Goal: Communication & Community: Answer question/provide support

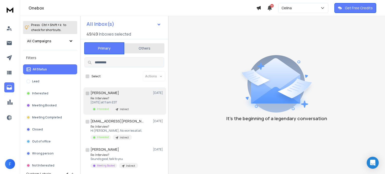
click at [99, 93] on h1 "[PERSON_NAME]" at bounding box center [104, 92] width 29 height 5
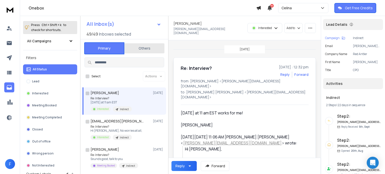
click at [184, 165] on div "Reply" at bounding box center [179, 166] width 9 height 5
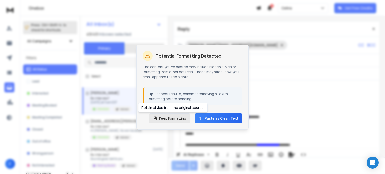
click at [178, 117] on button "Keep Formatting" at bounding box center [170, 119] width 42 height 10
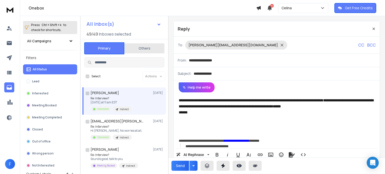
click at [216, 99] on span "**********" at bounding box center [258, 100] width 129 height 4
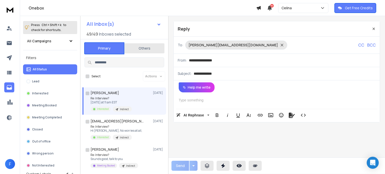
click at [204, 102] on div at bounding box center [277, 100] width 196 height 6
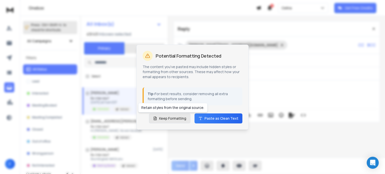
click at [183, 118] on button "Keep Formatting" at bounding box center [170, 119] width 42 height 10
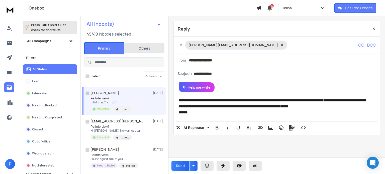
click at [197, 100] on span "**********" at bounding box center [258, 100] width 129 height 4
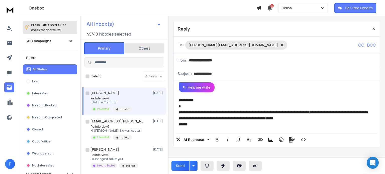
click at [326, 111] on span "**********" at bounding box center [273, 116] width 189 height 10
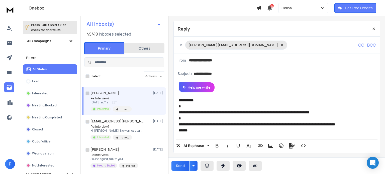
click at [335, 126] on span "*****" at bounding box center [332, 125] width 8 height 4
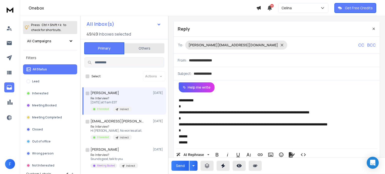
click at [179, 144] on span "******" at bounding box center [183, 143] width 9 height 4
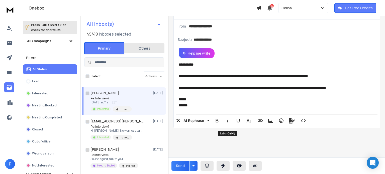
scroll to position [34, 0]
click at [184, 164] on button "Send" at bounding box center [180, 166] width 18 height 10
click at [177, 164] on button "Send" at bounding box center [180, 166] width 18 height 10
click at [183, 168] on button "Send" at bounding box center [180, 166] width 18 height 10
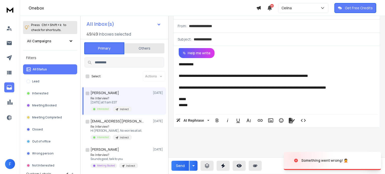
click at [217, 101] on div "**********" at bounding box center [274, 84] width 191 height 47
click at [212, 101] on div "**********" at bounding box center [274, 84] width 191 height 47
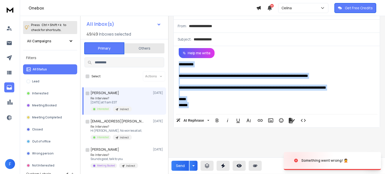
copy div "**********"
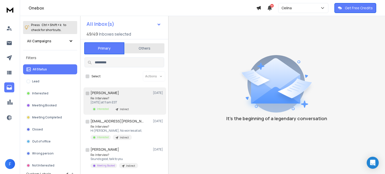
click at [124, 94] on div "Hannah Lindsey 05 Sep" at bounding box center [127, 92] width 74 height 5
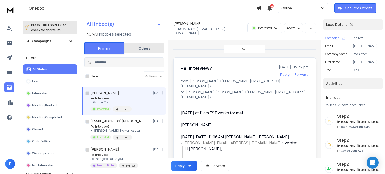
click at [181, 167] on div "Reply" at bounding box center [179, 166] width 9 height 5
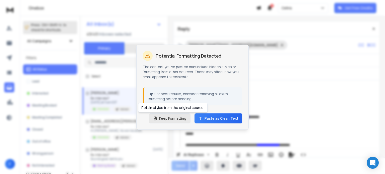
click at [178, 120] on button "Keep Formatting" at bounding box center [170, 119] width 42 height 10
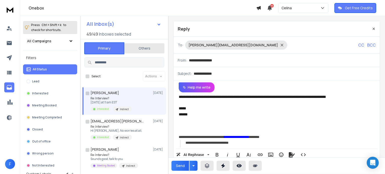
scroll to position [25, 0]
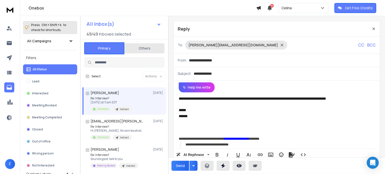
click at [180, 163] on button "Send" at bounding box center [180, 166] width 18 height 10
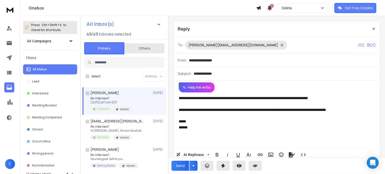
scroll to position [0, 0]
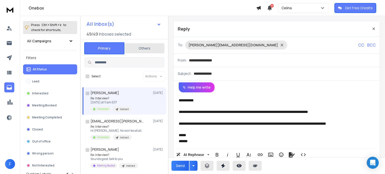
click at [178, 167] on button "Send" at bounding box center [180, 166] width 18 height 10
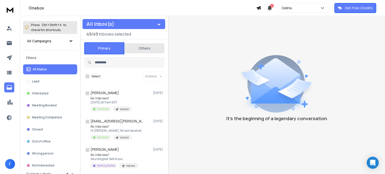
click at [160, 23] on icon at bounding box center [159, 24] width 5 height 5
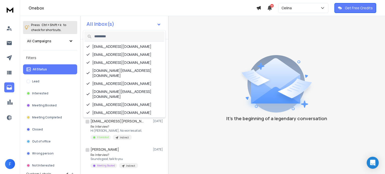
scroll to position [328, 0]
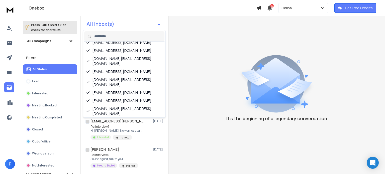
click at [214, 53] on div "It’s the beginning of a legendary conversation" at bounding box center [276, 90] width 217 height 148
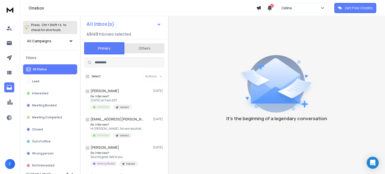
scroll to position [0, 0]
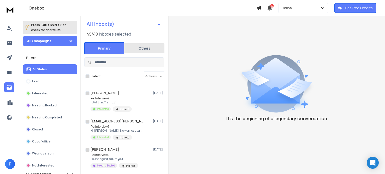
click at [55, 41] on button "All Campaigns" at bounding box center [50, 41] width 54 height 10
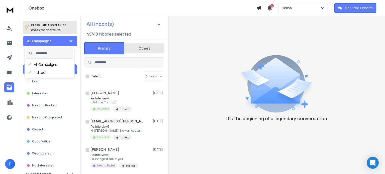
click at [55, 41] on button "All Campaigns" at bounding box center [50, 41] width 54 height 10
click at [3, 130] on div "F" at bounding box center [10, 87] width 20 height 174
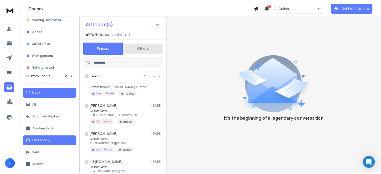
scroll to position [102, 0]
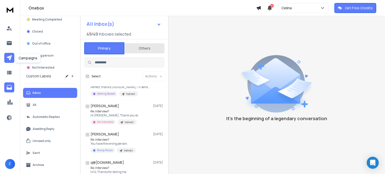
click at [11, 53] on link at bounding box center [9, 58] width 10 height 10
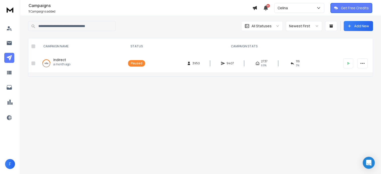
click at [14, 41] on div at bounding box center [10, 44] width 12 height 12
click at [9, 43] on icon at bounding box center [9, 43] width 5 height 4
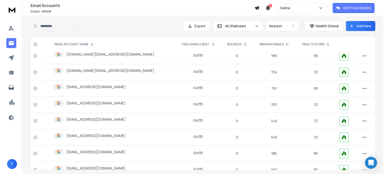
scroll to position [306, 0]
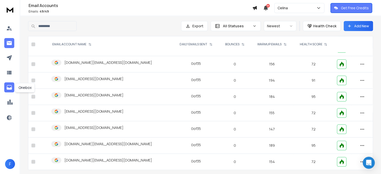
click at [12, 86] on icon at bounding box center [9, 87] width 6 height 6
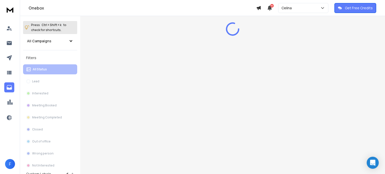
click at [299, 81] on div "Press Ctrl + Shift + k to check for shortcuts. All Campaigns All Campaigns Filt…" at bounding box center [202, 103] width 365 height 174
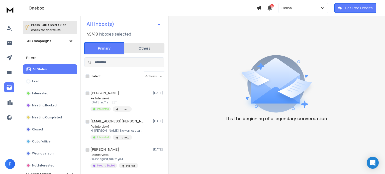
click at [295, 82] on icon at bounding box center [295, 88] width 34 height 20
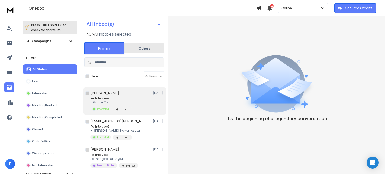
click at [146, 96] on div "Hannah Lindsey 05 Sep Re: Interview? Tuesday at 11 am EST Interested Indirect" at bounding box center [127, 100] width 74 height 21
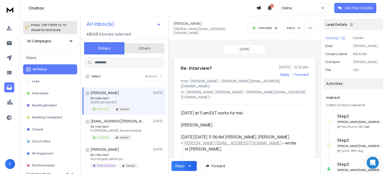
click at [357, 45] on p "hannah.lindsey@redantler.com" at bounding box center [367, 46] width 28 height 4
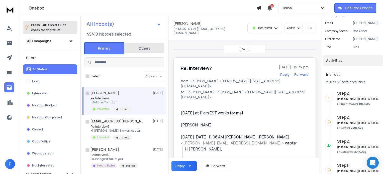
scroll to position [25, 0]
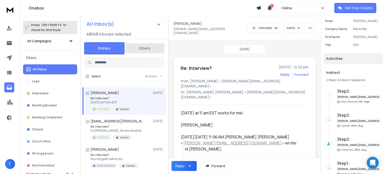
click at [358, 121] on h6 "[PERSON_NAME][EMAIL_ADDRESS][DOMAIN_NAME]" at bounding box center [359, 121] width 44 height 4
click at [328, 120] on icon at bounding box center [329, 120] width 4 height 4
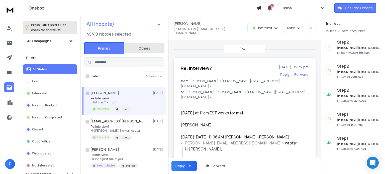
scroll to position [79, 0]
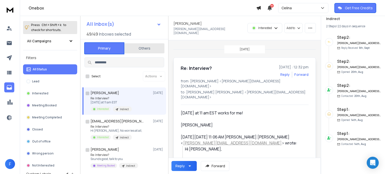
click at [181, 166] on div "Reply" at bounding box center [179, 166] width 9 height 5
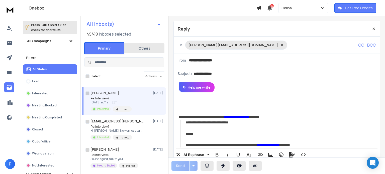
click at [192, 99] on div at bounding box center [277, 100] width 196 height 6
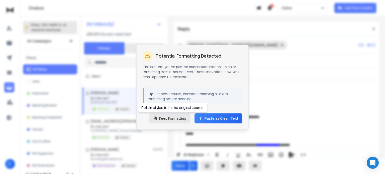
click at [166, 118] on button "Keep Formatting" at bounding box center [170, 119] width 42 height 10
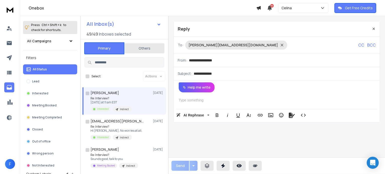
click at [206, 97] on div at bounding box center [277, 100] width 206 height 16
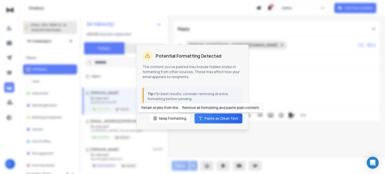
click at [233, 118] on button "Paste as Clean Text" at bounding box center [218, 119] width 48 height 10
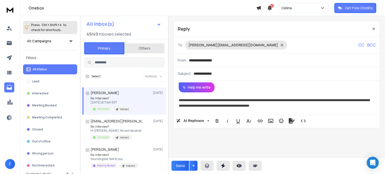
click at [198, 100] on div "**********" at bounding box center [276, 102] width 195 height 11
click at [196, 98] on div "**********" at bounding box center [276, 102] width 195 height 11
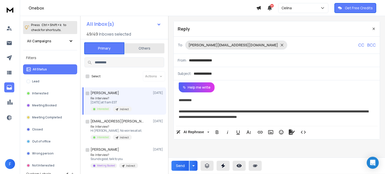
click at [315, 110] on div "**********" at bounding box center [276, 108] width 195 height 23
click at [291, 117] on div "**********" at bounding box center [276, 108] width 195 height 23
click at [293, 116] on div "**********" at bounding box center [276, 108] width 195 height 23
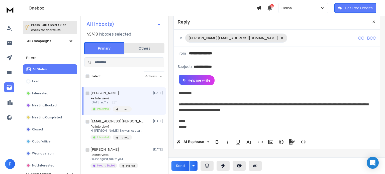
scroll to position [0, 0]
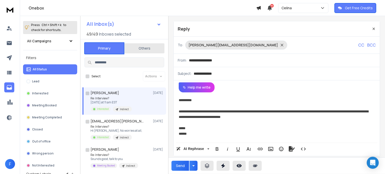
click at [183, 164] on button "Send" at bounding box center [180, 166] width 18 height 10
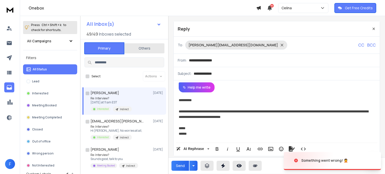
click at [215, 59] on input "**********" at bounding box center [282, 60] width 187 height 5
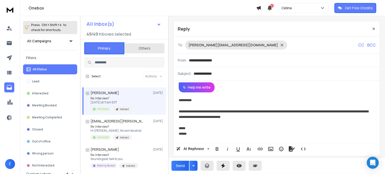
click at [216, 59] on input "**********" at bounding box center [282, 60] width 187 height 5
click at [247, 61] on input "**********" at bounding box center [282, 60] width 187 height 5
paste input "****"
type input "**********"
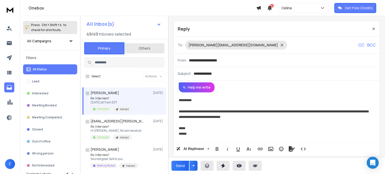
click at [241, 96] on div "**********" at bounding box center [277, 116] width 206 height 49
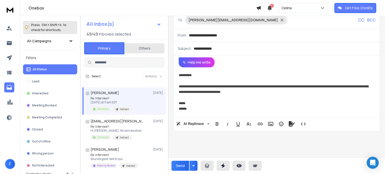
scroll to position [29, 0]
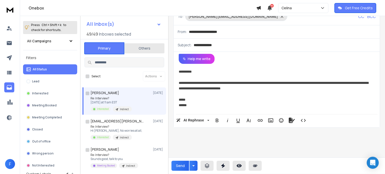
click at [181, 168] on button "Send" at bounding box center [180, 166] width 18 height 10
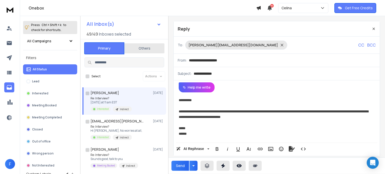
scroll to position [0, 0]
click at [328, 11] on button "Celina" at bounding box center [303, 8] width 50 height 10
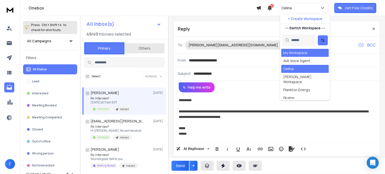
click at [324, 39] on div "+ Create Workspace --- Switch Workspace --- My Workspace AVA Voice Agent Celina…" at bounding box center [305, 57] width 50 height 86
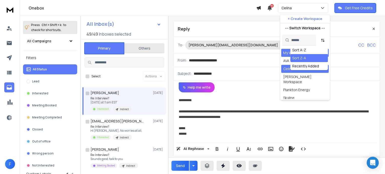
click at [316, 57] on div "Sort Z-A" at bounding box center [309, 58] width 38 height 8
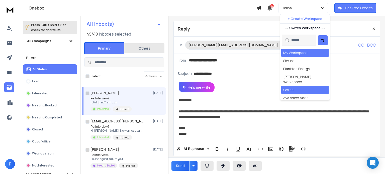
click at [320, 37] on div "+ Create Workspace --- Switch Workspace --- My Workspace Skyline Plankton Energ…" at bounding box center [305, 57] width 50 height 86
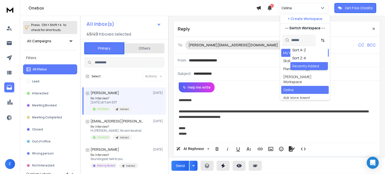
click at [306, 65] on div "Recently Added" at bounding box center [309, 66] width 38 height 8
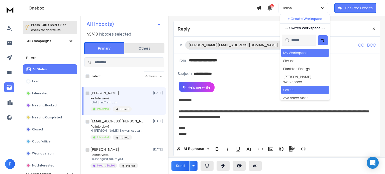
click at [321, 38] on div "+ Create Workspace --- Switch Workspace --- My Workspace Skyline Plankton Energ…" at bounding box center [305, 57] width 50 height 86
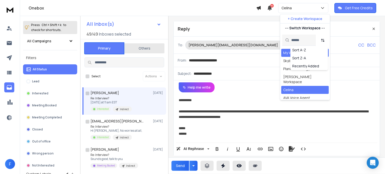
click at [313, 83] on div "+ Create Workspace --- Switch Workspace --- My Workspace Skyline Plankton Energ…" at bounding box center [305, 57] width 50 height 86
drag, startPoint x: 263, startPoint y: 129, endPoint x: 258, endPoint y: 126, distance: 6.1
click at [263, 129] on div "**********" at bounding box center [276, 116] width 195 height 39
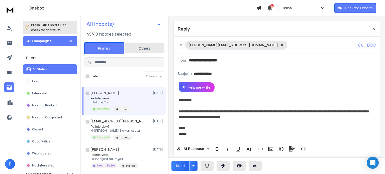
click at [38, 39] on h1 "All Campaigns" at bounding box center [39, 41] width 24 height 5
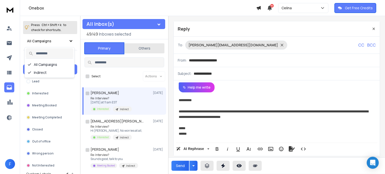
click at [159, 27] on button "All Inbox(s)" at bounding box center [123, 24] width 83 height 10
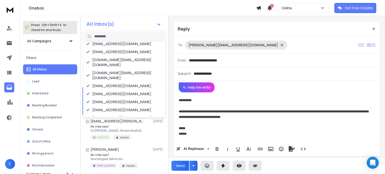
scroll to position [226, 0]
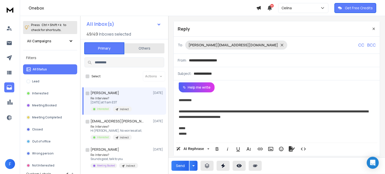
drag, startPoint x: 226, startPoint y: 64, endPoint x: 184, endPoint y: 63, distance: 42.6
click at [184, 63] on div "**********" at bounding box center [277, 60] width 206 height 13
click at [127, 30] on div "All Inbox(s) 49 / 49 Inboxes selected Primary Others Select Actions Hannah Lind…" at bounding box center [124, 103] width 88 height 174
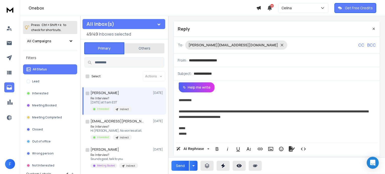
click at [127, 24] on button "All Inbox(s)" at bounding box center [123, 24] width 83 height 10
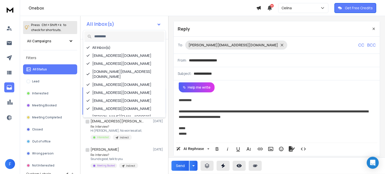
click at [121, 38] on input at bounding box center [124, 36] width 80 height 10
paste input "**********"
type input "**********"
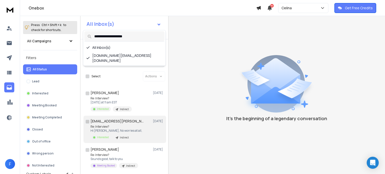
click at [138, 121] on div "bjohalloran@fuller.edu 03 Sep" at bounding box center [127, 121] width 74 height 5
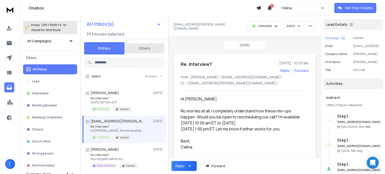
click at [244, 114] on div "No worries at all, I completely understand how these mix-ups happen. Would you …" at bounding box center [243, 120] width 124 height 24
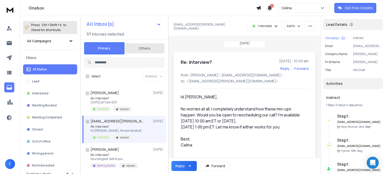
scroll to position [0, 0]
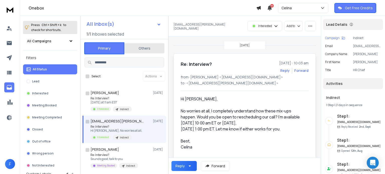
click at [181, 165] on div "Reply" at bounding box center [179, 166] width 9 height 5
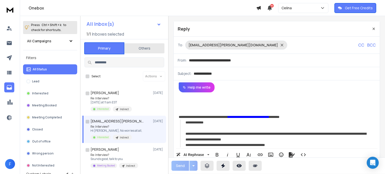
click at [372, 29] on icon at bounding box center [374, 29] width 4 height 4
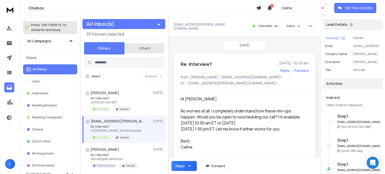
click at [127, 27] on button "All Inbox(s)" at bounding box center [123, 24] width 83 height 10
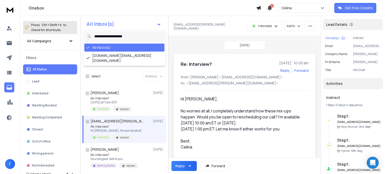
click at [121, 49] on div "All Inbox(s)" at bounding box center [124, 48] width 80 height 8
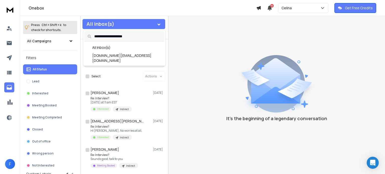
click at [135, 24] on button "All Inbox(s)" at bounding box center [123, 24] width 83 height 10
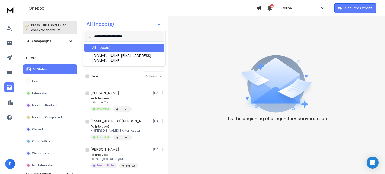
click at [129, 47] on div "All Inbox(s)" at bounding box center [124, 48] width 80 height 8
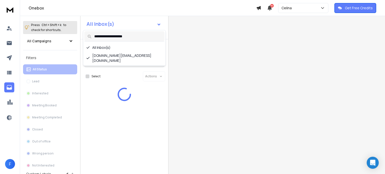
click at [138, 35] on input "**********" at bounding box center [124, 36] width 80 height 10
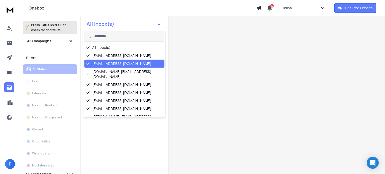
click at [132, 64] on div "[EMAIL_ADDRESS][DOMAIN_NAME]" at bounding box center [124, 64] width 80 height 8
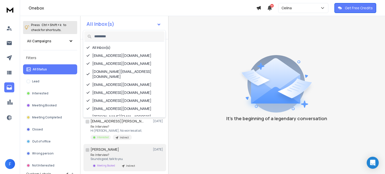
click at [137, 155] on p "Re: Interview?" at bounding box center [114, 155] width 48 height 4
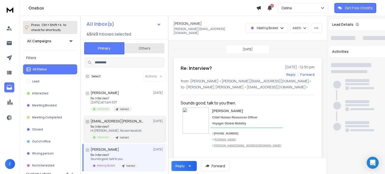
click at [143, 125] on div "Re: Interview? Hi Bernadette, No worries at all, Interested Indirect" at bounding box center [127, 132] width 74 height 15
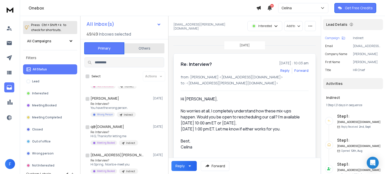
scroll to position [150, 0]
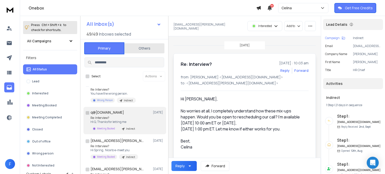
click at [141, 116] on div "Re: Interview? Hi Q, Thanks for letting me Meeting Booked Indirect" at bounding box center [127, 123] width 74 height 15
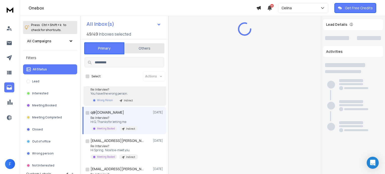
click at [140, 89] on div "Re: Interview? You have the wrong person. Wrong Person Indirect" at bounding box center [127, 95] width 74 height 15
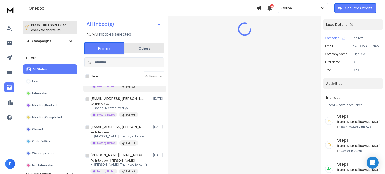
scroll to position [200, 0]
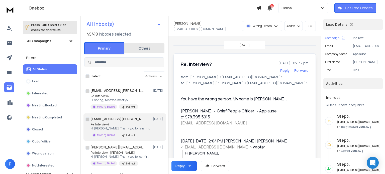
click at [131, 129] on p "Hi [PERSON_NAME], Thank you for sharing" at bounding box center [120, 129] width 60 height 4
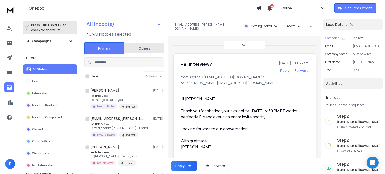
scroll to position [75, 0]
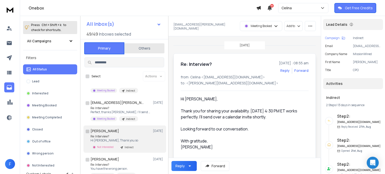
click at [128, 128] on div "Monica Echeverri 01 Sep Re: Interview? Hi Celina, Thank you so Not Interested I…" at bounding box center [124, 139] width 83 height 27
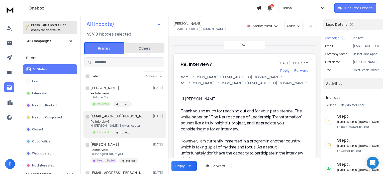
scroll to position [0, 0]
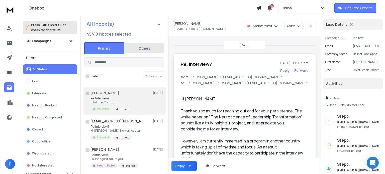
click at [123, 99] on p "Re: Interview?" at bounding box center [110, 98] width 41 height 4
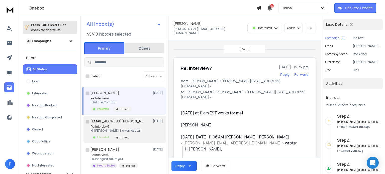
click at [126, 125] on p "Re: Interview?" at bounding box center [116, 127] width 52 height 4
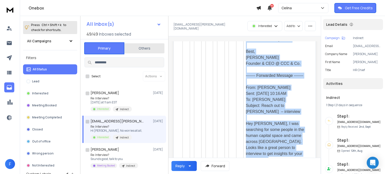
scroll to position [1341, 0]
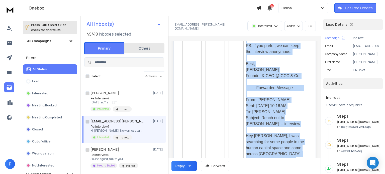
drag, startPoint x: 180, startPoint y: 99, endPoint x: 267, endPoint y: 79, distance: 88.9
copy div "Hi Bernadette, No worries at all, I completely understand how these mix-ups hap…"
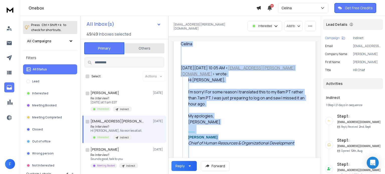
scroll to position [0, 0]
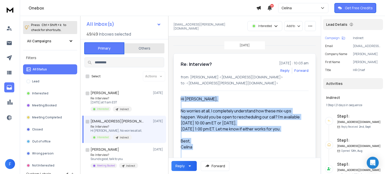
click at [293, 114] on div "No worries at all, I completely understand how these mix-ups happen. Would you …" at bounding box center [243, 120] width 124 height 24
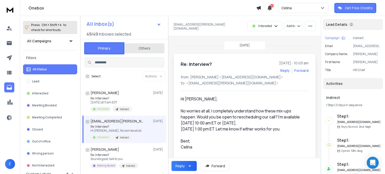
click at [186, 167] on div "Reply" at bounding box center [183, 166] width 17 height 6
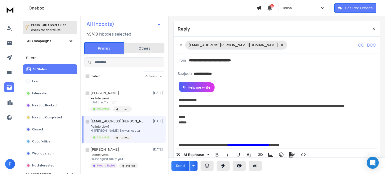
click at [213, 99] on p "**********" at bounding box center [274, 100] width 191 height 6
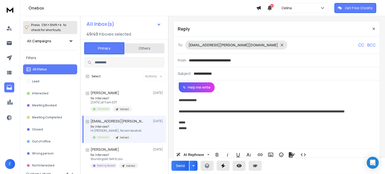
click at [212, 118] on p "**********" at bounding box center [274, 114] width 191 height 11
click at [178, 168] on button "Send" at bounding box center [180, 166] width 18 height 10
click at [182, 165] on button "Send" at bounding box center [180, 166] width 18 height 10
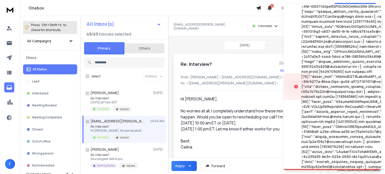
click at [225, 122] on div "No worries at all, I completely understand how these mix-ups happen. Would you …" at bounding box center [243, 120] width 124 height 24
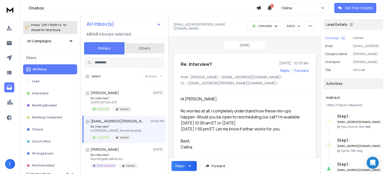
click at [110, 130] on p "Hi [PERSON_NAME], No worries at all," at bounding box center [116, 131] width 52 height 4
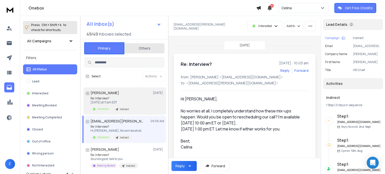
click at [116, 97] on p "Re: Interview?" at bounding box center [110, 98] width 41 height 4
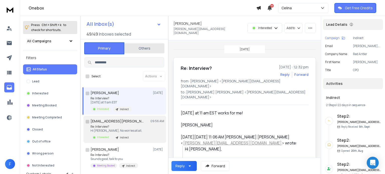
click at [126, 126] on p "Re: Interview?" at bounding box center [116, 127] width 52 height 4
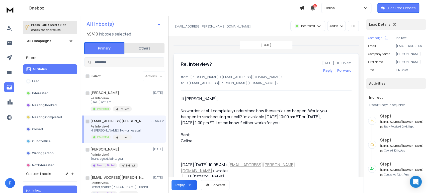
click at [180, 174] on div "Reply Forward" at bounding box center [265, 185] width 195 height 16
click at [184, 174] on div "Reply" at bounding box center [183, 185] width 17 height 6
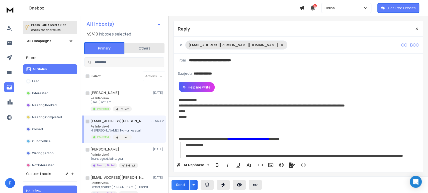
click at [213, 107] on p "**********" at bounding box center [295, 106] width 233 height 6
click at [385, 107] on p "**********" at bounding box center [295, 106] width 233 height 6
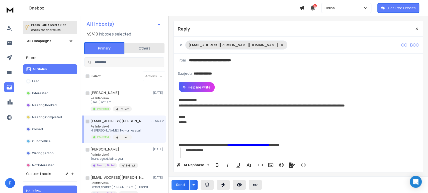
click at [221, 100] on p "**********" at bounding box center [295, 100] width 233 height 6
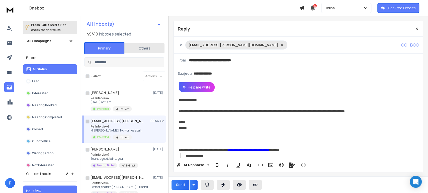
click at [219, 137] on div at bounding box center [298, 140] width 239 height 6
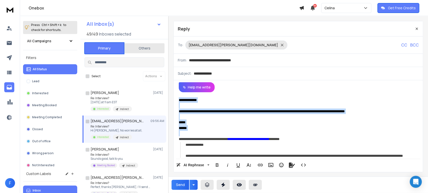
drag, startPoint x: 198, startPoint y: 131, endPoint x: 172, endPoint y: 100, distance: 40.4
click at [172, 100] on div "**********" at bounding box center [297, 125] width 259 height 219
copy div "**********"
click at [178, 174] on button "Send" at bounding box center [180, 185] width 18 height 10
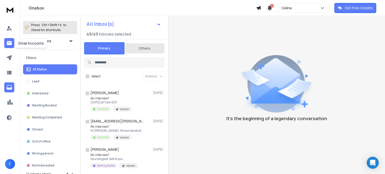
click at [8, 42] on icon at bounding box center [9, 43] width 6 height 6
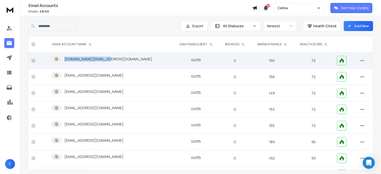
drag, startPoint x: 104, startPoint y: 56, endPoint x: 64, endPoint y: 59, distance: 40.7
click at [64, 59] on div "[DOMAIN_NAME][EMAIL_ADDRESS][DOMAIN_NAME]" at bounding box center [110, 59] width 118 height 6
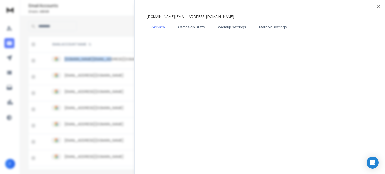
copy p "[DOMAIN_NAME][EMAIL_ADDRESS][DOMAIN_NAME]"
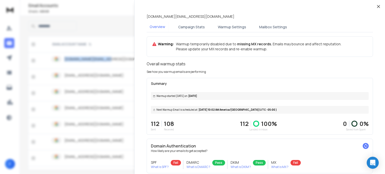
click at [376, 7] on icon "button" at bounding box center [378, 6] width 5 height 5
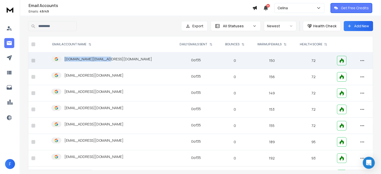
copy p "[DOMAIN_NAME][EMAIL_ADDRESS][DOMAIN_NAME]"
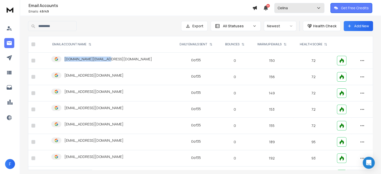
click at [297, 6] on div "Celina" at bounding box center [300, 8] width 44 height 5
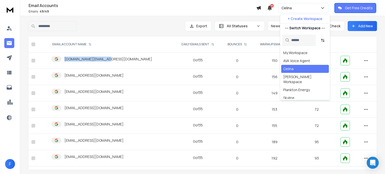
click at [310, 71] on div "Celina" at bounding box center [305, 69] width 48 height 8
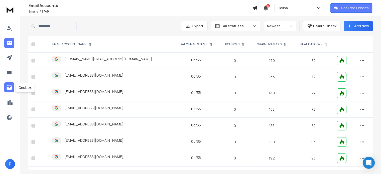
click at [8, 84] on link at bounding box center [9, 87] width 10 height 10
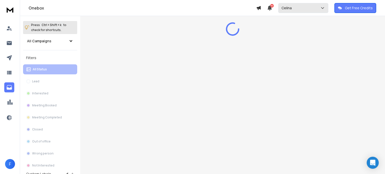
click at [323, 7] on icon "button" at bounding box center [322, 8] width 5 height 5
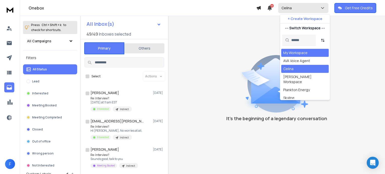
click at [323, 7] on icon "button" at bounding box center [322, 8] width 5 height 5
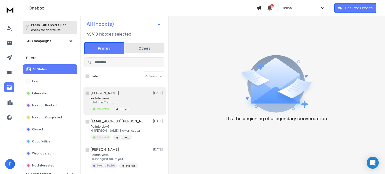
click at [142, 103] on div "Re: Interview? [DATE] at 11 am EST Interested Indirect" at bounding box center [127, 103] width 74 height 15
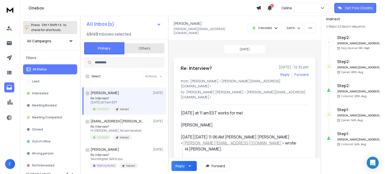
scroll to position [79, 0]
click at [355, 146] on div "Step 2 : [PERSON_NAME][EMAIL_ADDRESS][DOMAIN_NAME] Reply Received 5th, Sept Ste…" at bounding box center [359, 105] width 60 height 142
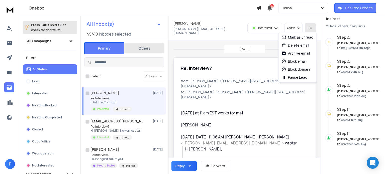
click at [311, 26] on icon "button" at bounding box center [310, 28] width 5 height 5
click at [293, 26] on p "Add to" at bounding box center [290, 28] width 9 height 4
click at [294, 26] on p "Add to" at bounding box center [290, 28] width 9 height 4
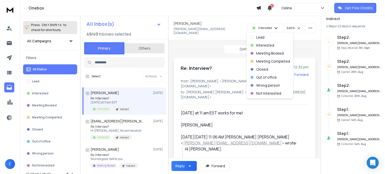
click at [267, 28] on p "Interested" at bounding box center [265, 28] width 14 height 4
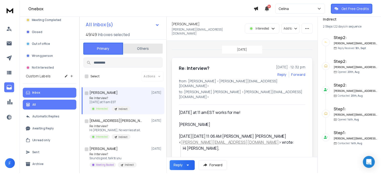
scroll to position [102, 0]
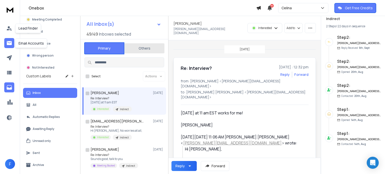
click at [6, 44] on icon at bounding box center [9, 43] width 6 height 6
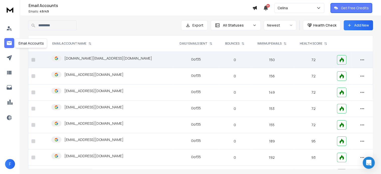
scroll to position [1, 0]
click at [75, 63] on td "[DOMAIN_NAME][EMAIL_ADDRESS][DOMAIN_NAME]" at bounding box center [110, 60] width 124 height 16
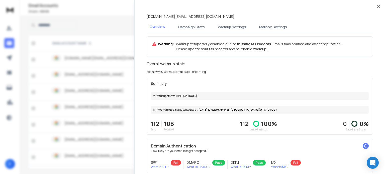
click at [95, 69] on div at bounding box center [192, 87] width 385 height 174
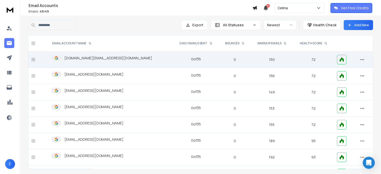
click at [78, 59] on p "[DOMAIN_NAME][EMAIL_ADDRESS][DOMAIN_NAME]" at bounding box center [108, 58] width 88 height 5
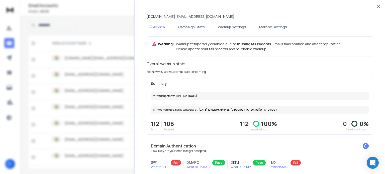
drag, startPoint x: 72, startPoint y: 66, endPoint x: 71, endPoint y: 74, distance: 8.2
click at [72, 66] on div at bounding box center [192, 87] width 385 height 174
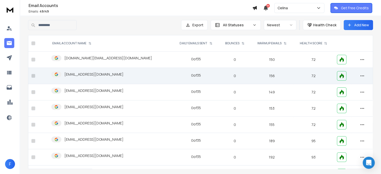
click at [83, 72] on p "[EMAIL_ADDRESS][DOMAIN_NAME]" at bounding box center [93, 74] width 59 height 5
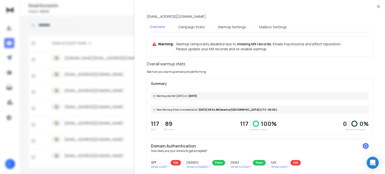
click at [79, 91] on div at bounding box center [192, 87] width 385 height 174
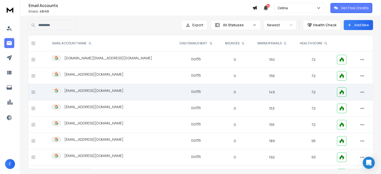
click at [85, 95] on td "[EMAIL_ADDRESS][DOMAIN_NAME]" at bounding box center [110, 92] width 124 height 16
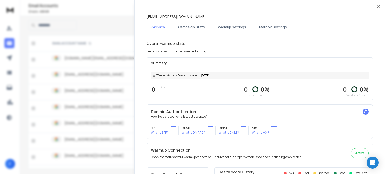
click at [127, 55] on div at bounding box center [192, 87] width 385 height 174
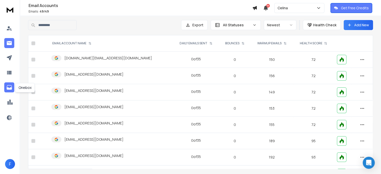
click at [4, 86] on link at bounding box center [9, 87] width 10 height 10
